Goal: Communication & Community: Answer question/provide support

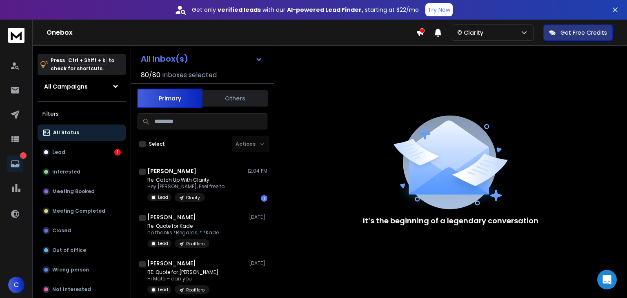
click at [234, 165] on div "Shaun Locke 12:04 PM Re: Catch Up With Clarity Hey Callum, Feel free to Lead Cl…" at bounding box center [203, 184] width 135 height 45
